Goal: Answer question/provide support: Share knowledge or assist other users

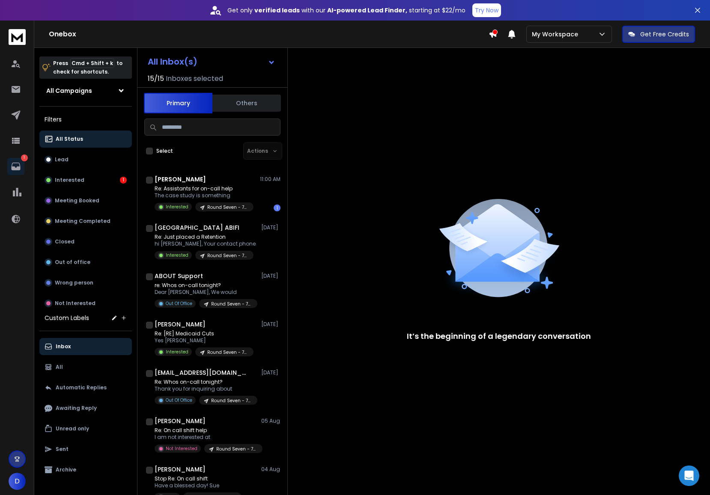
drag, startPoint x: 101, startPoint y: 173, endPoint x: 105, endPoint y: 171, distance: 5.0
click at [101, 173] on button "Interested 1" at bounding box center [85, 180] width 93 height 17
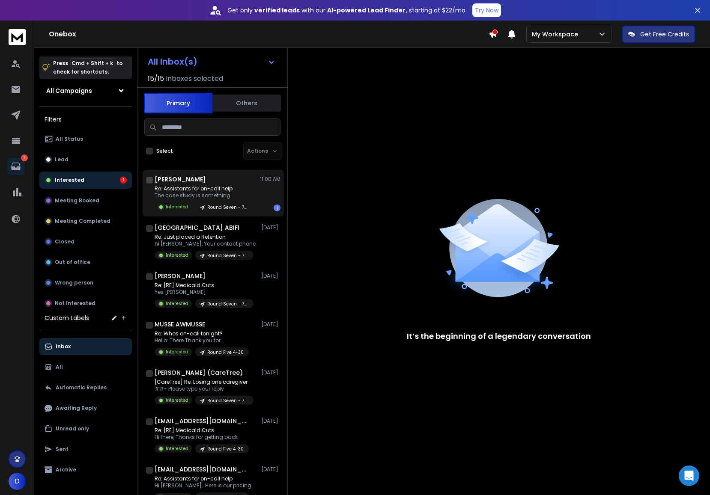
click at [213, 198] on p "The case study is something" at bounding box center [204, 195] width 99 height 7
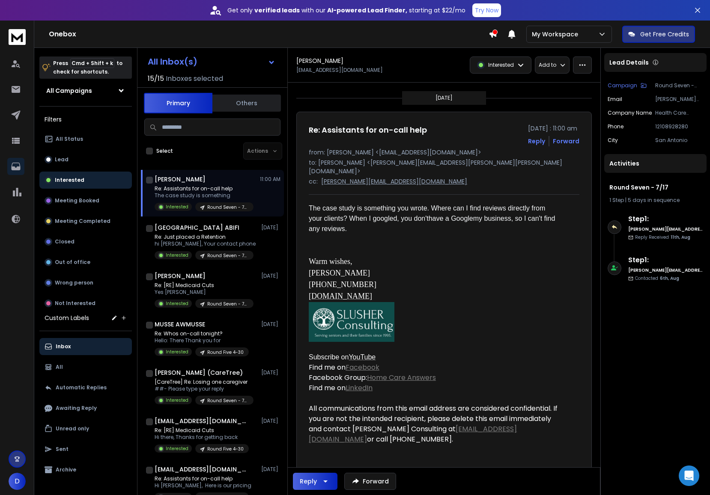
click at [370, 292] on font "[DOMAIN_NAME]" at bounding box center [340, 296] width 63 height 9
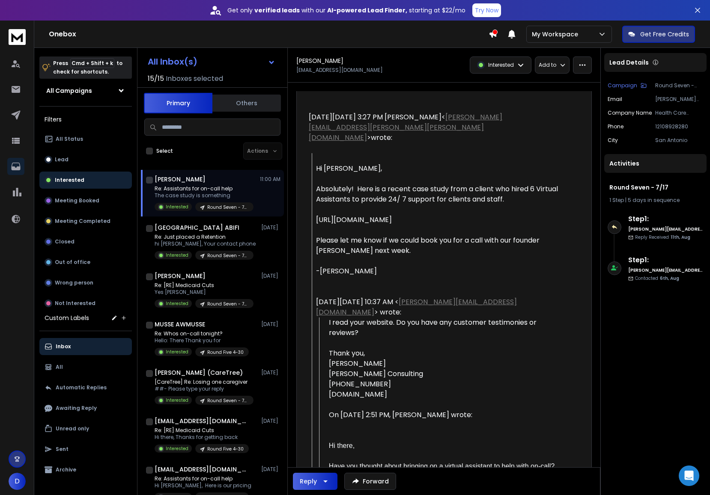
scroll to position [401, 0]
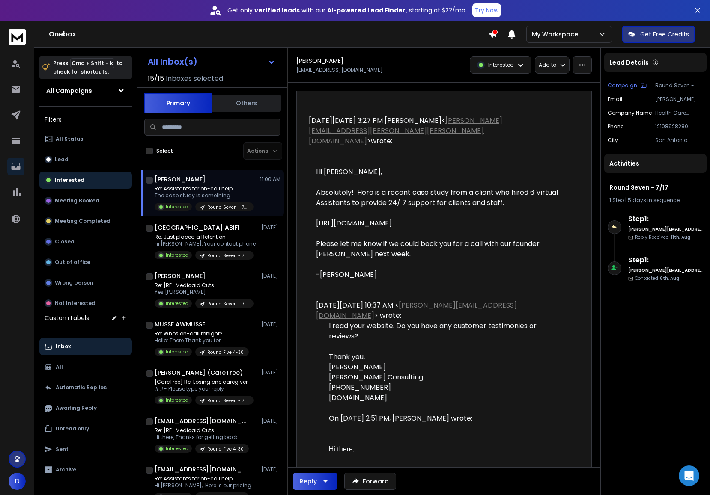
click at [430, 218] on div "[URL][DOMAIN_NAME]" at bounding box center [437, 223] width 243 height 10
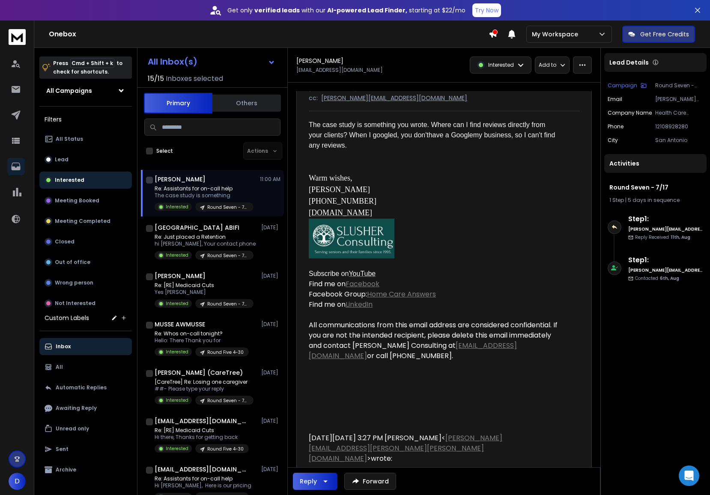
scroll to position [0, 0]
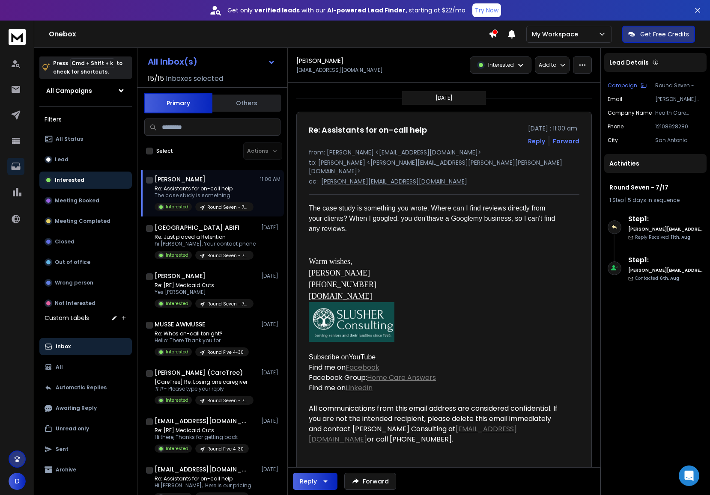
click at [406, 373] on link "Home Care Answers" at bounding box center [401, 378] width 69 height 10
click at [364, 363] on link "Facebook" at bounding box center [363, 368] width 34 height 10
click at [199, 195] on p "The case study is something" at bounding box center [204, 195] width 99 height 7
click at [366, 383] on link "LinkedIn" at bounding box center [359, 388] width 27 height 10
click at [316, 484] on div "Reply" at bounding box center [308, 482] width 17 height 9
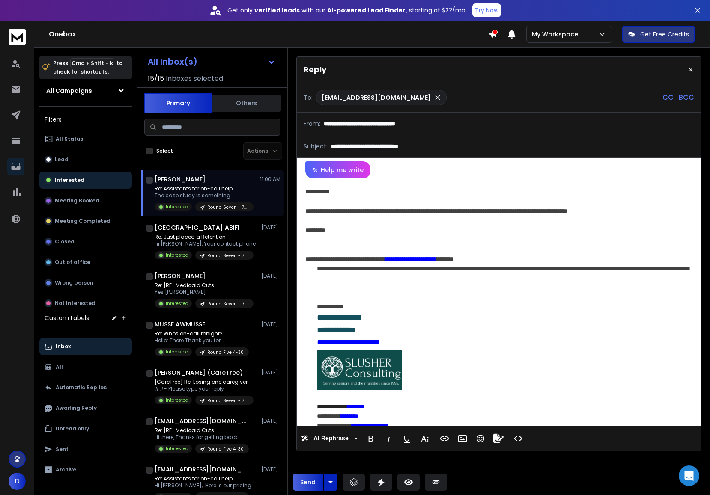
click at [353, 224] on div "**********" at bounding box center [499, 303] width 404 height 248
click at [317, 475] on button "Send" at bounding box center [308, 482] width 30 height 17
